Goal: Communication & Community: Answer question/provide support

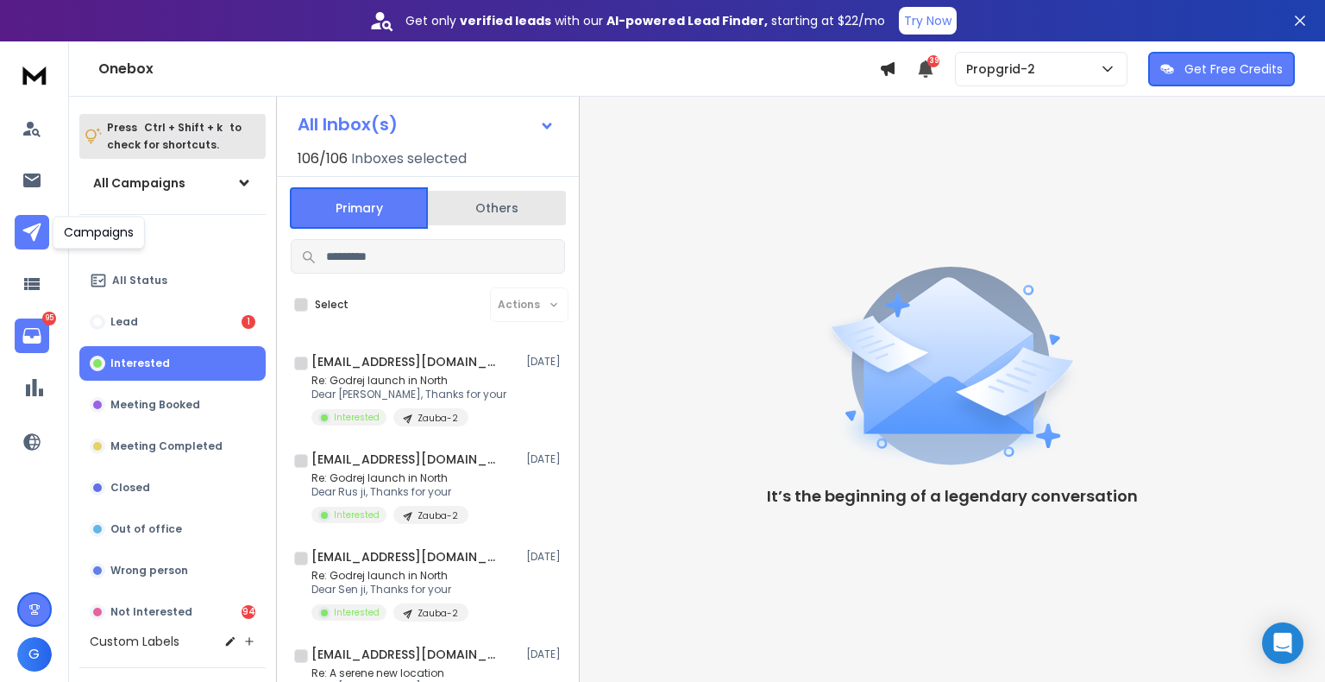
click at [38, 239] on icon at bounding box center [32, 232] width 21 height 21
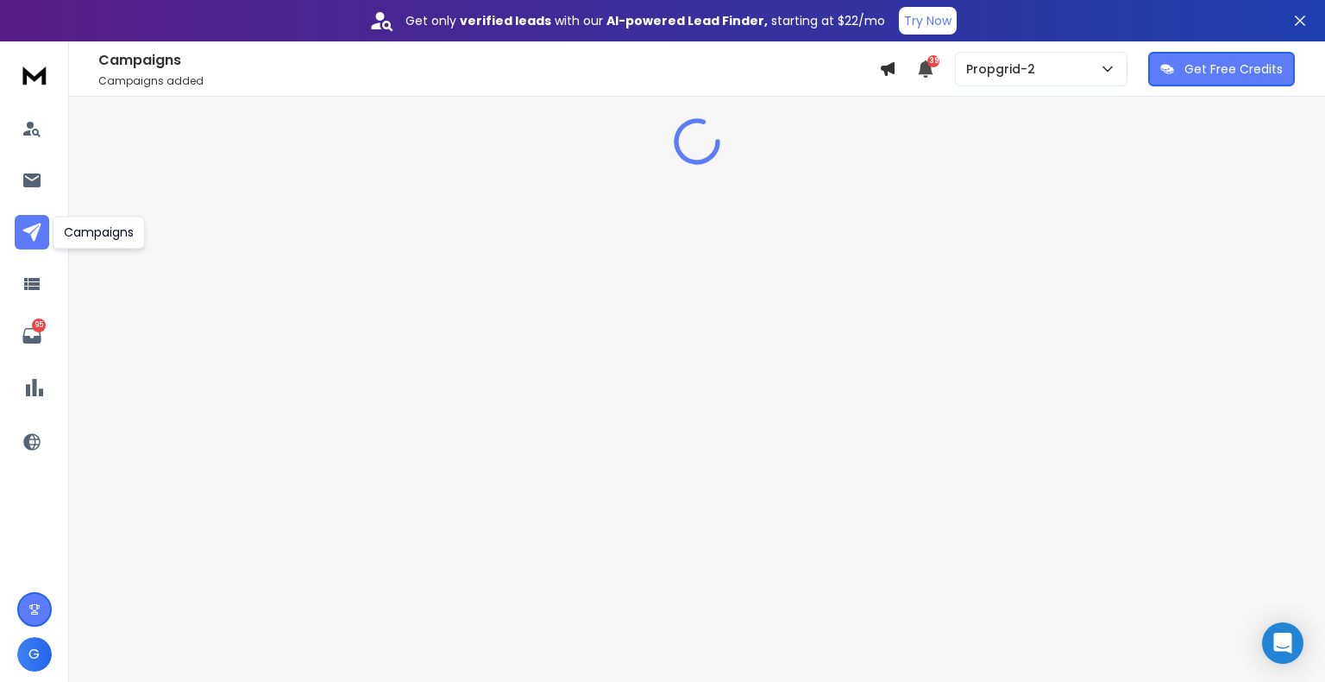
click at [38, 239] on icon at bounding box center [32, 232] width 21 height 21
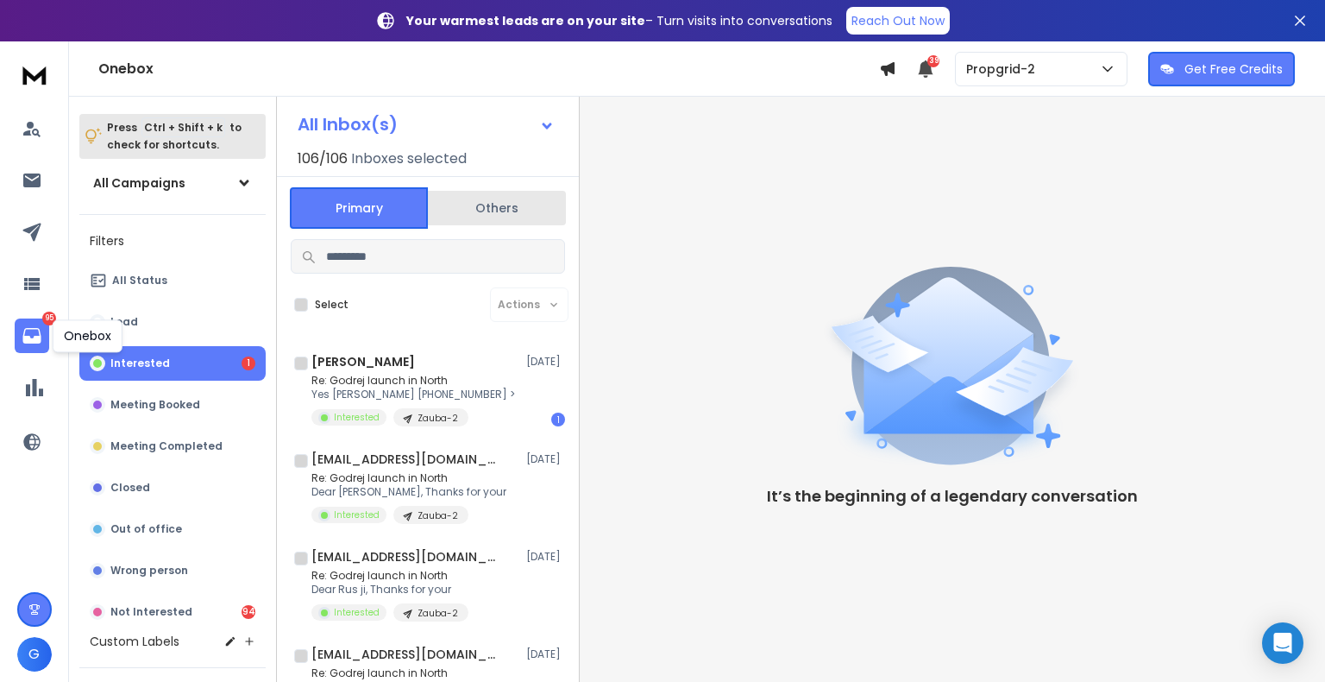
click at [35, 336] on icon at bounding box center [31, 336] width 18 height 16
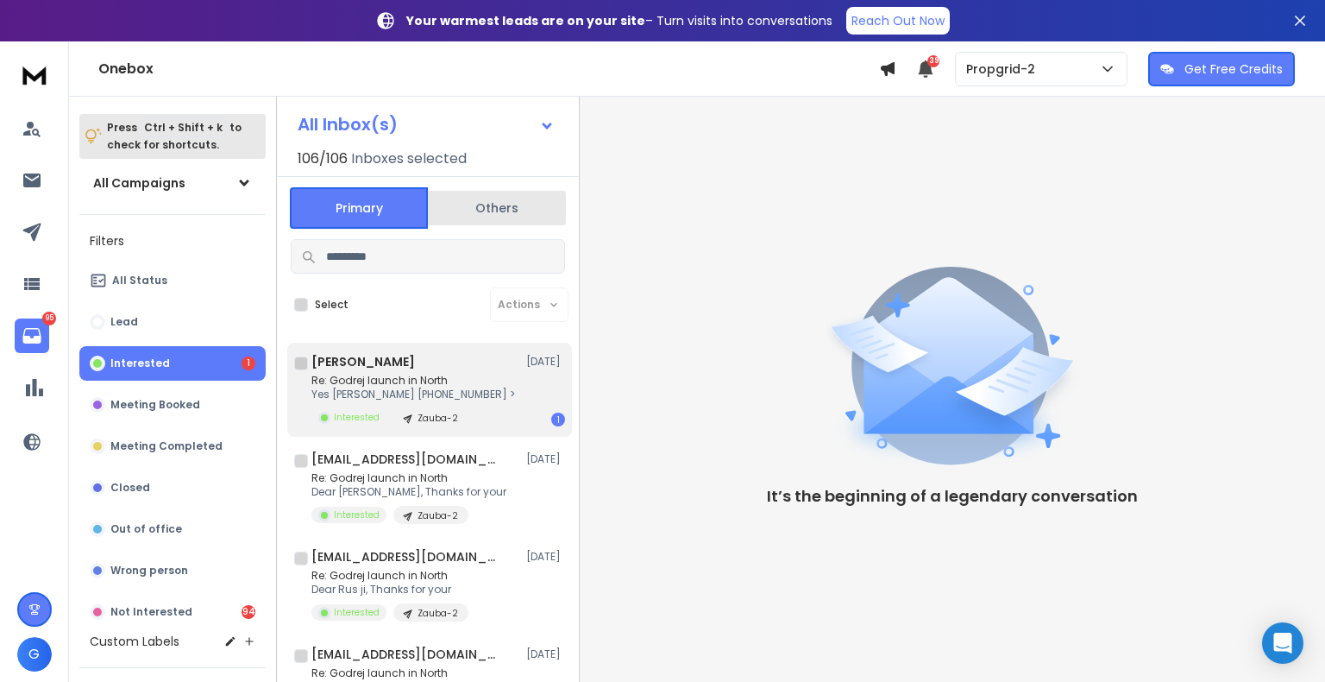
click at [365, 378] on p "Re: Godrej launch in North" at bounding box center [413, 381] width 204 height 14
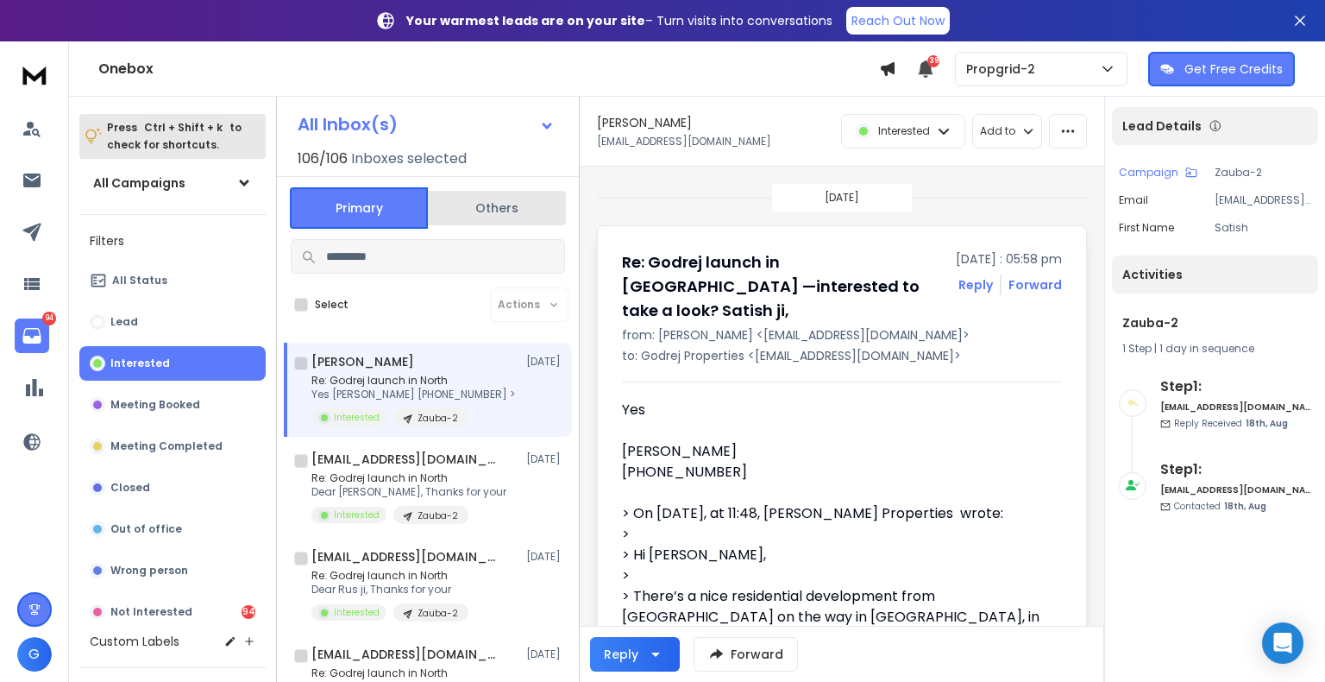
click at [632, 657] on div "Reply" at bounding box center [621, 653] width 35 height 17
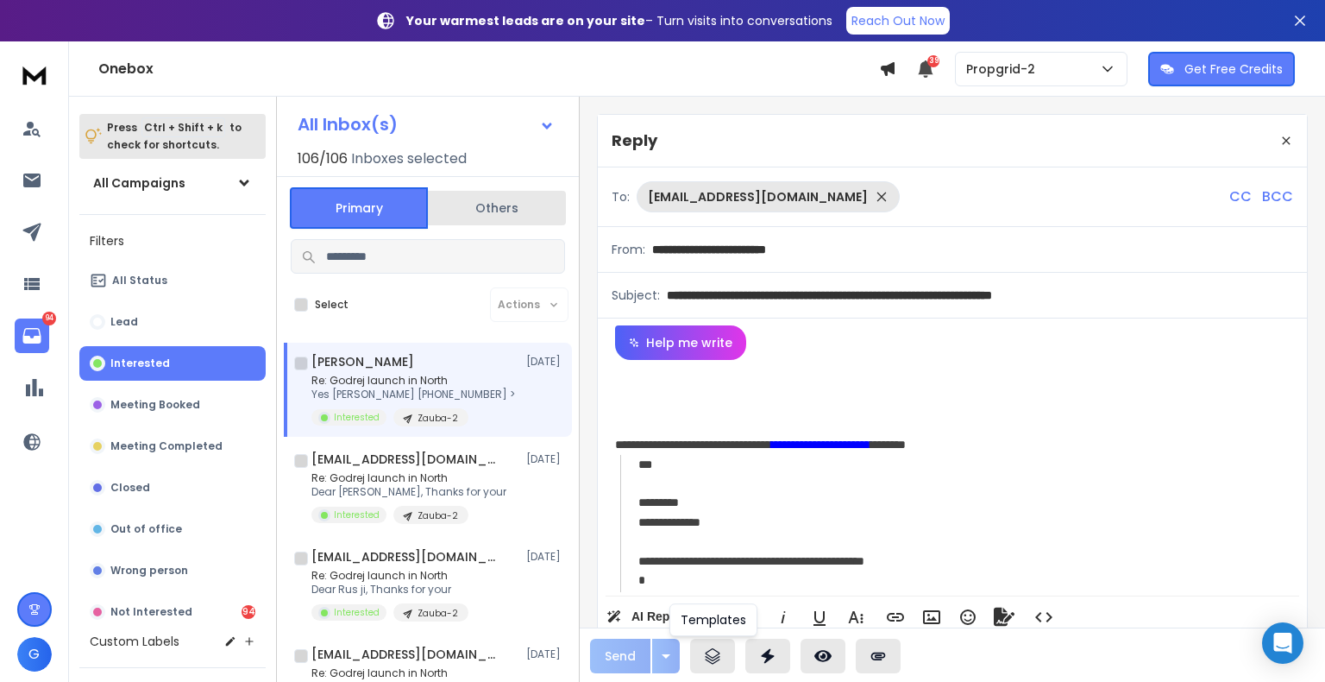
click at [719, 661] on icon at bounding box center [712, 655] width 17 height 17
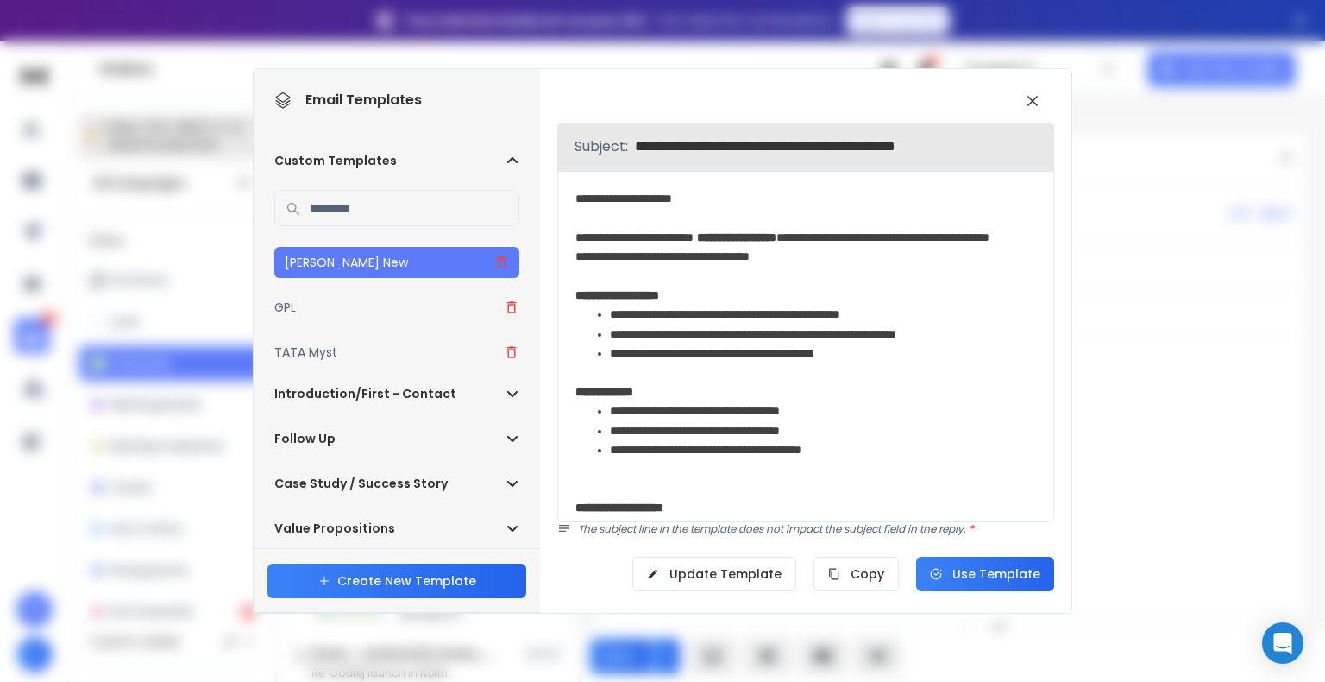
click at [966, 575] on button "Use Template" at bounding box center [985, 573] width 138 height 35
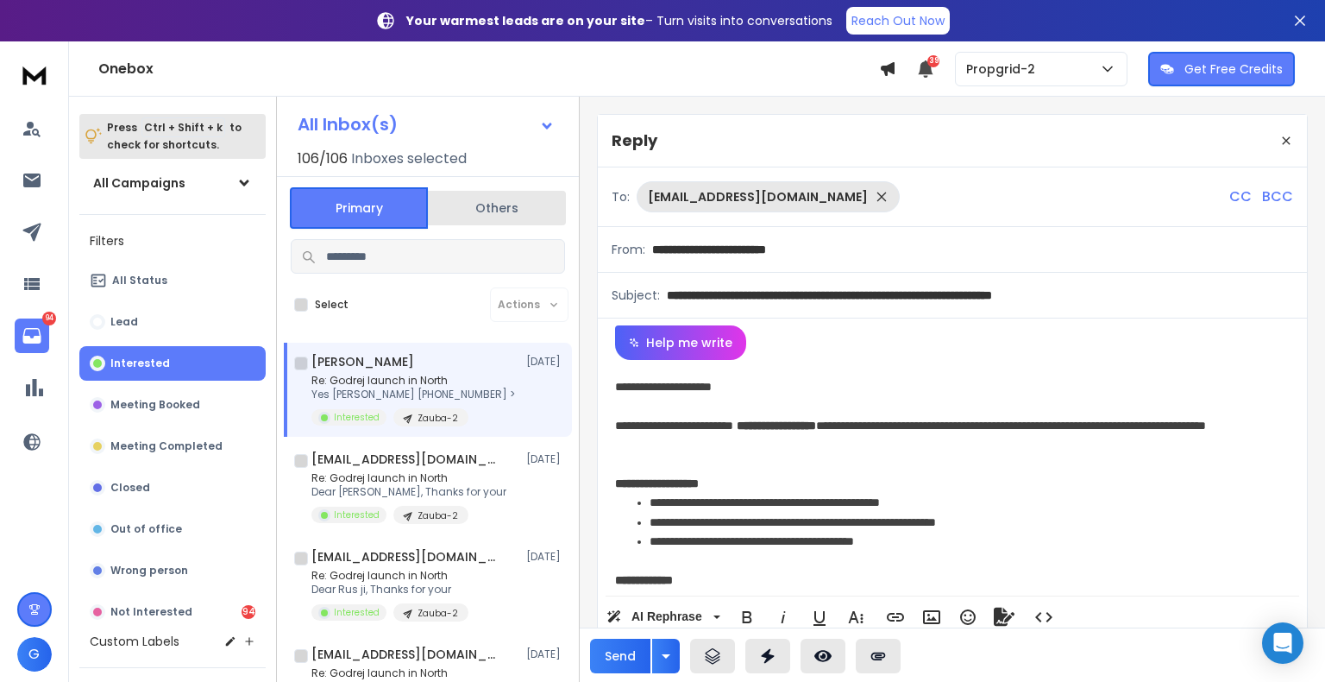
click at [625, 650] on button "Send" at bounding box center [620, 655] width 60 height 35
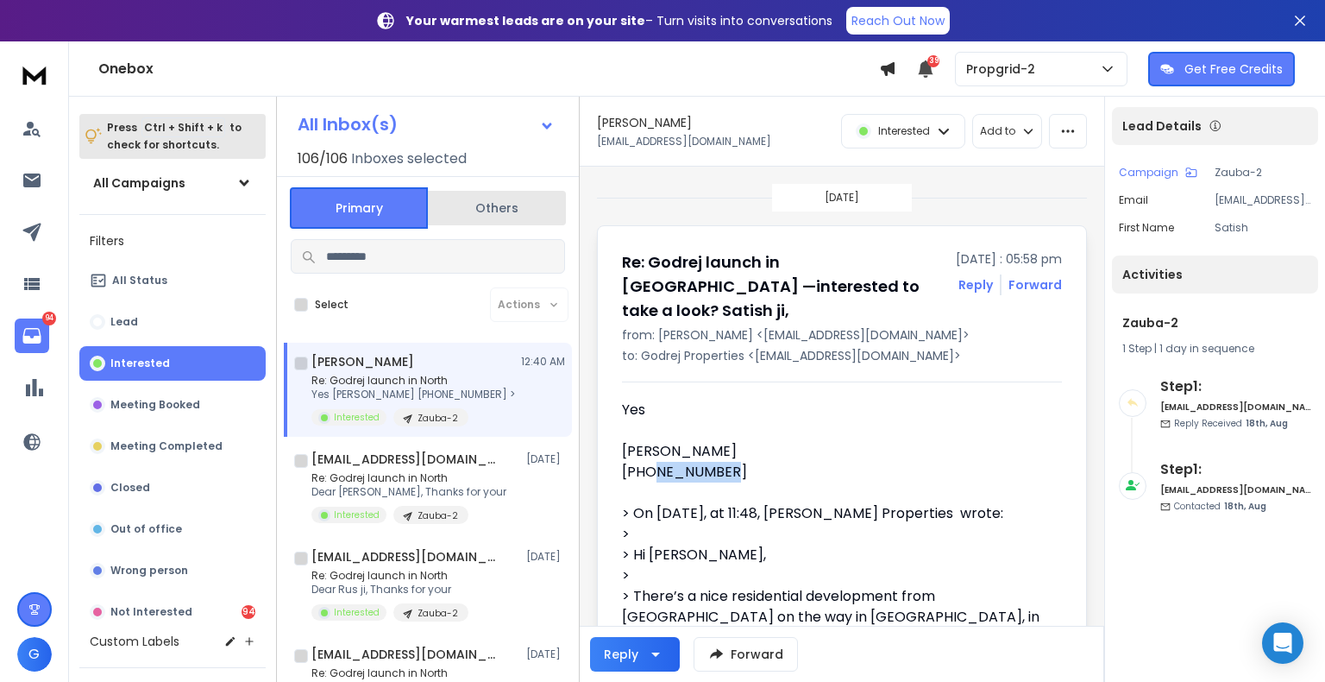
drag, startPoint x: 656, startPoint y: 472, endPoint x: 725, endPoint y: 472, distance: 69.0
click at [725, 472] on div "Yes SK Narula +91-9811848887 > On 18-Aug-2025, at 11:48, Godrej Properties wrot…" at bounding box center [842, 654] width 440 height 511
drag, startPoint x: 725, startPoint y: 472, endPoint x: 670, endPoint y: 484, distance: 55.7
click at [670, 484] on div "Yes SK Narula +91-9811848887 > On 18-Aug-2025, at 11:48, Godrej Properties wrot…" at bounding box center [842, 654] width 440 height 511
drag, startPoint x: 656, startPoint y: 474, endPoint x: 736, endPoint y: 474, distance: 80.2
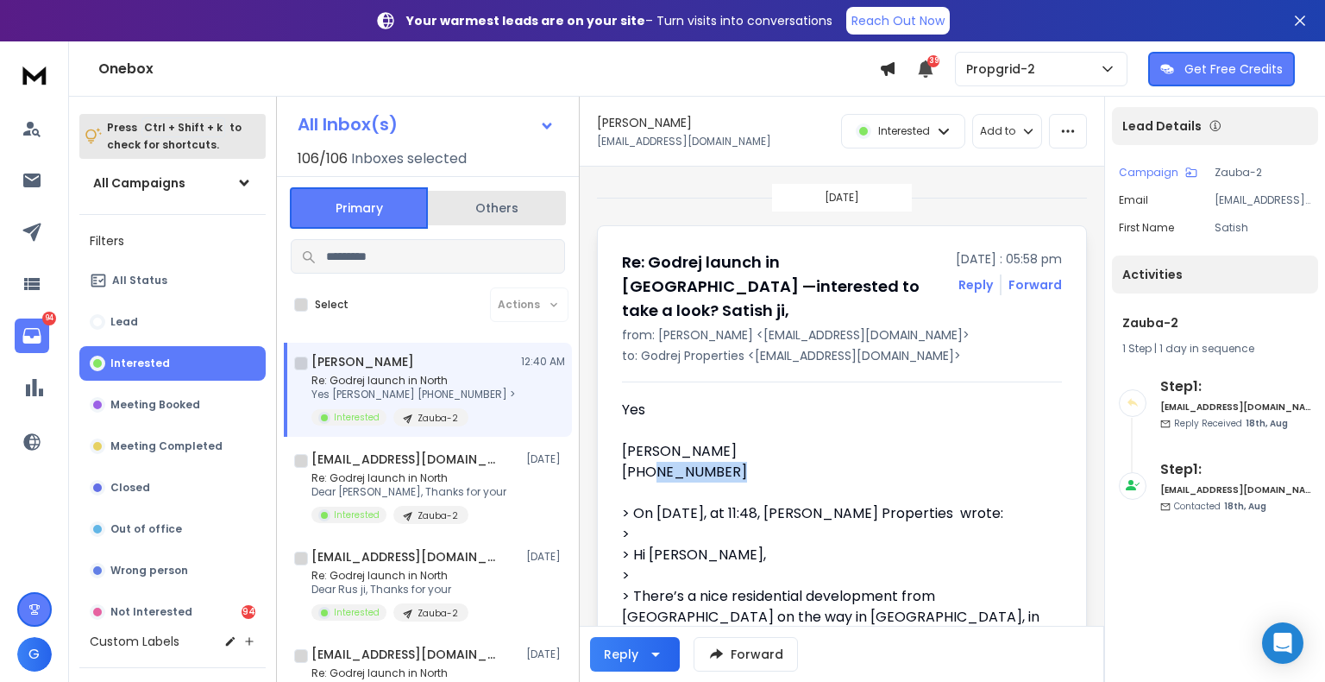
click at [736, 474] on div "Yes SK Narula +91-9811848887 > On 18-Aug-2025, at 11:48, Godrej Properties wrot…" at bounding box center [842, 654] width 440 height 511
click at [34, 236] on icon at bounding box center [31, 232] width 18 height 18
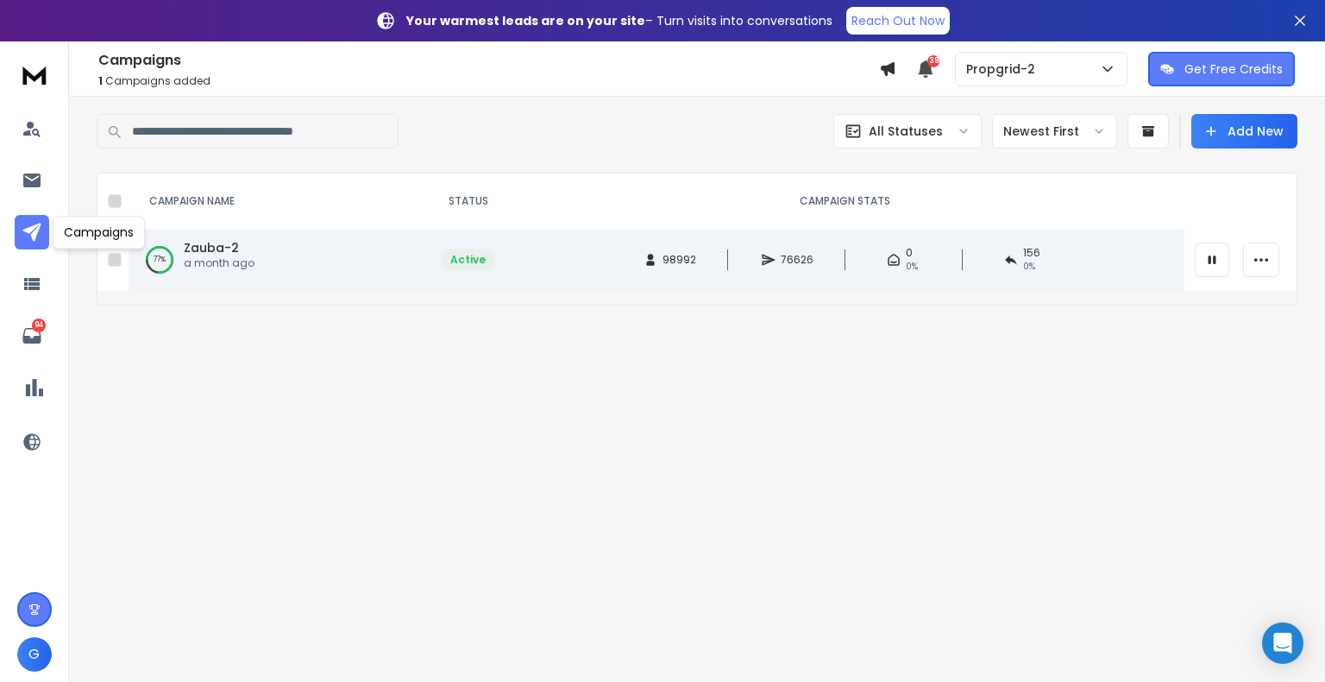
click at [1211, 264] on icon at bounding box center [1212, 260] width 16 height 16
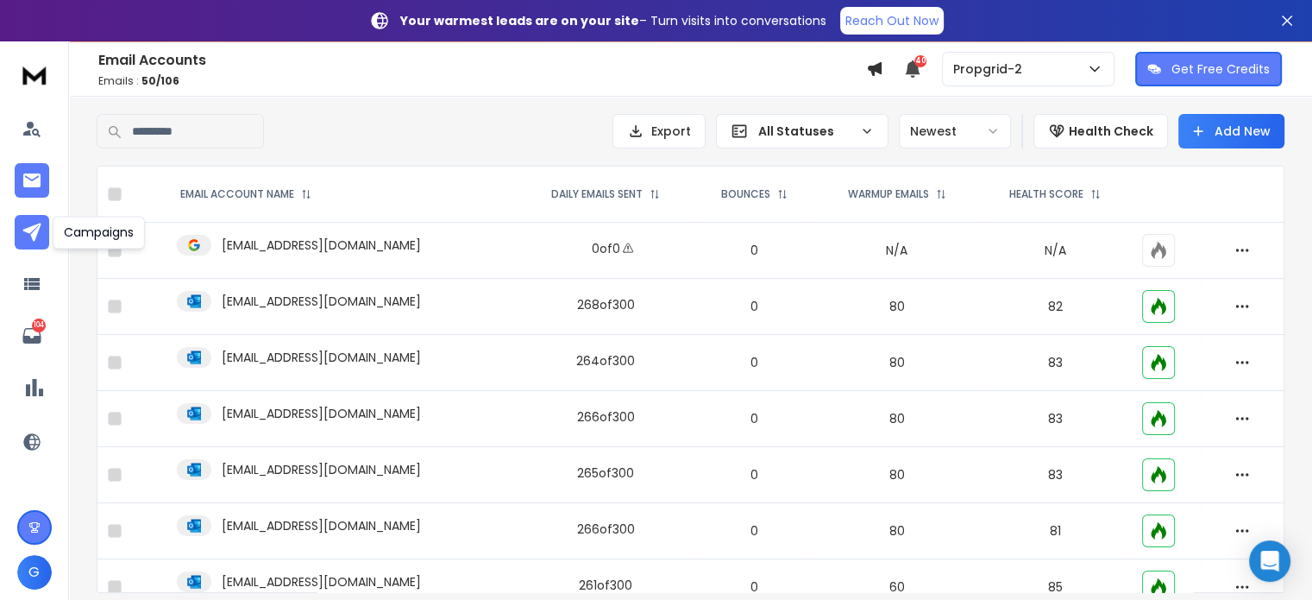
click at [32, 229] on icon at bounding box center [31, 232] width 18 height 18
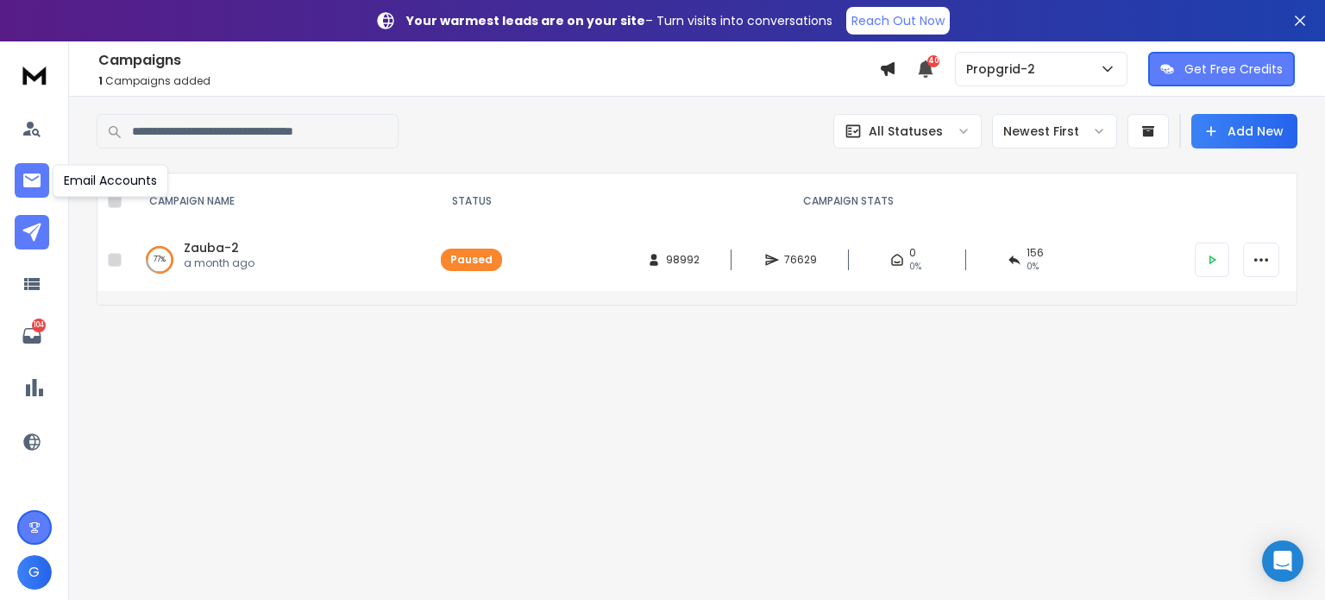
click at [41, 187] on icon at bounding box center [32, 180] width 21 height 21
